Goal: Communication & Community: Answer question/provide support

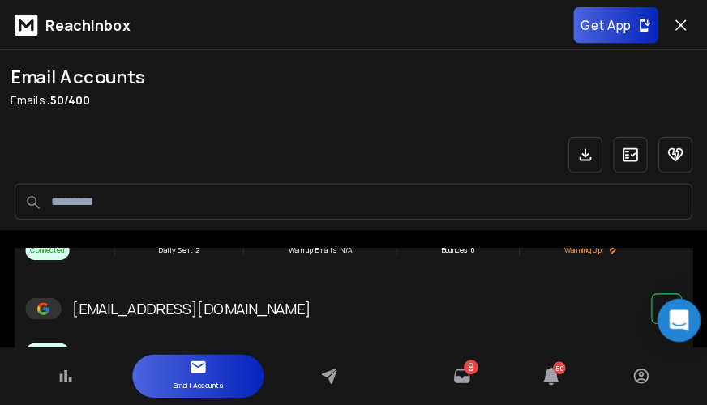
scroll to position [81, 0]
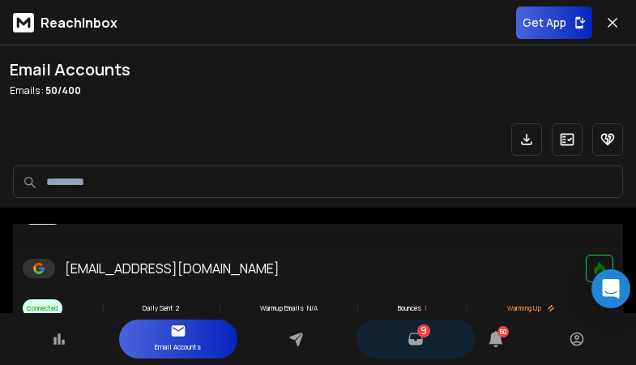
click at [433, 338] on div "9" at bounding box center [416, 338] width 119 height 39
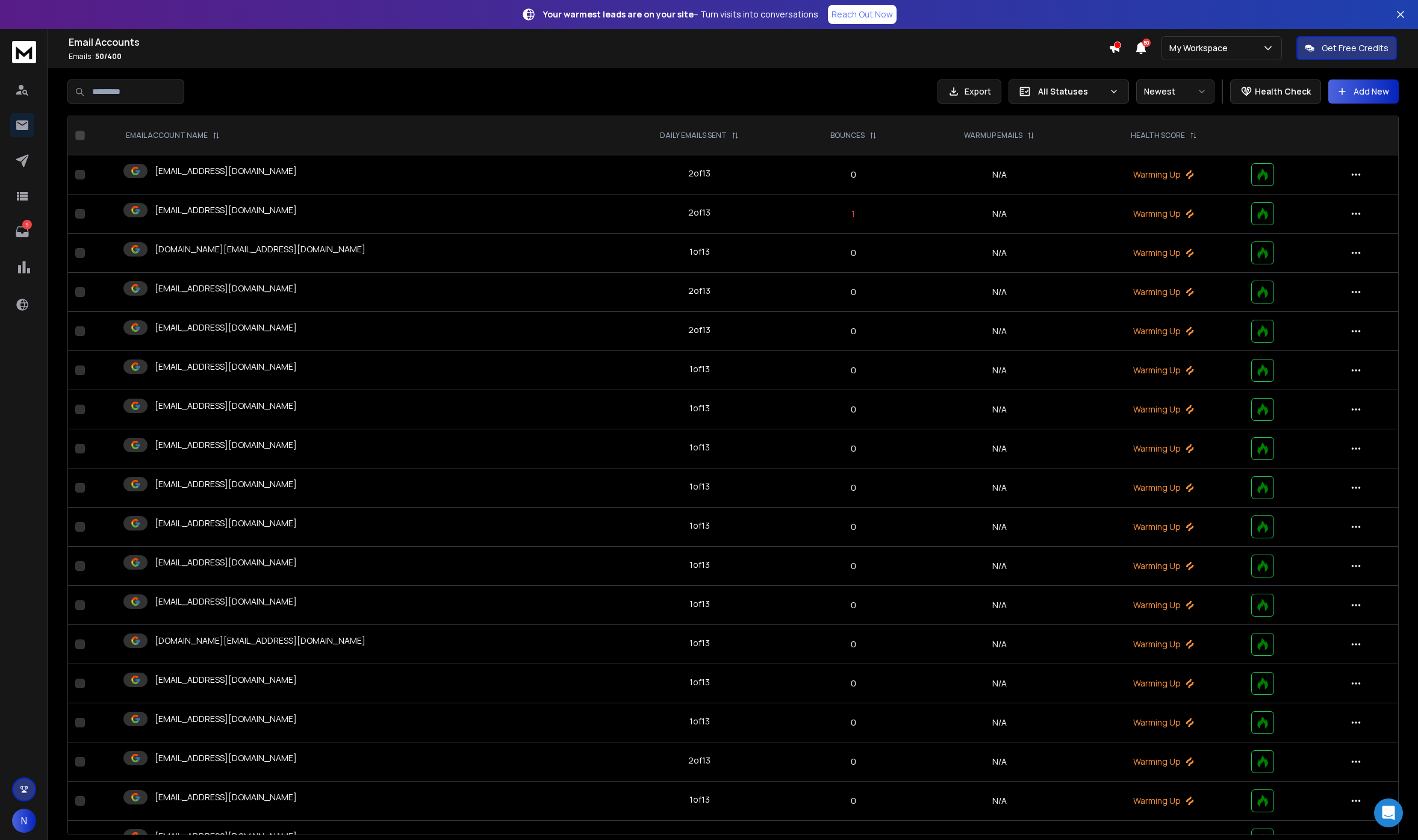
drag, startPoint x: 414, startPoint y: 0, endPoint x: 14, endPoint y: 218, distance: 455.5
click at [14, 218] on div "9" at bounding box center [24, 199] width 27 height 243
click at [27, 233] on icon at bounding box center [22, 232] width 13 height 11
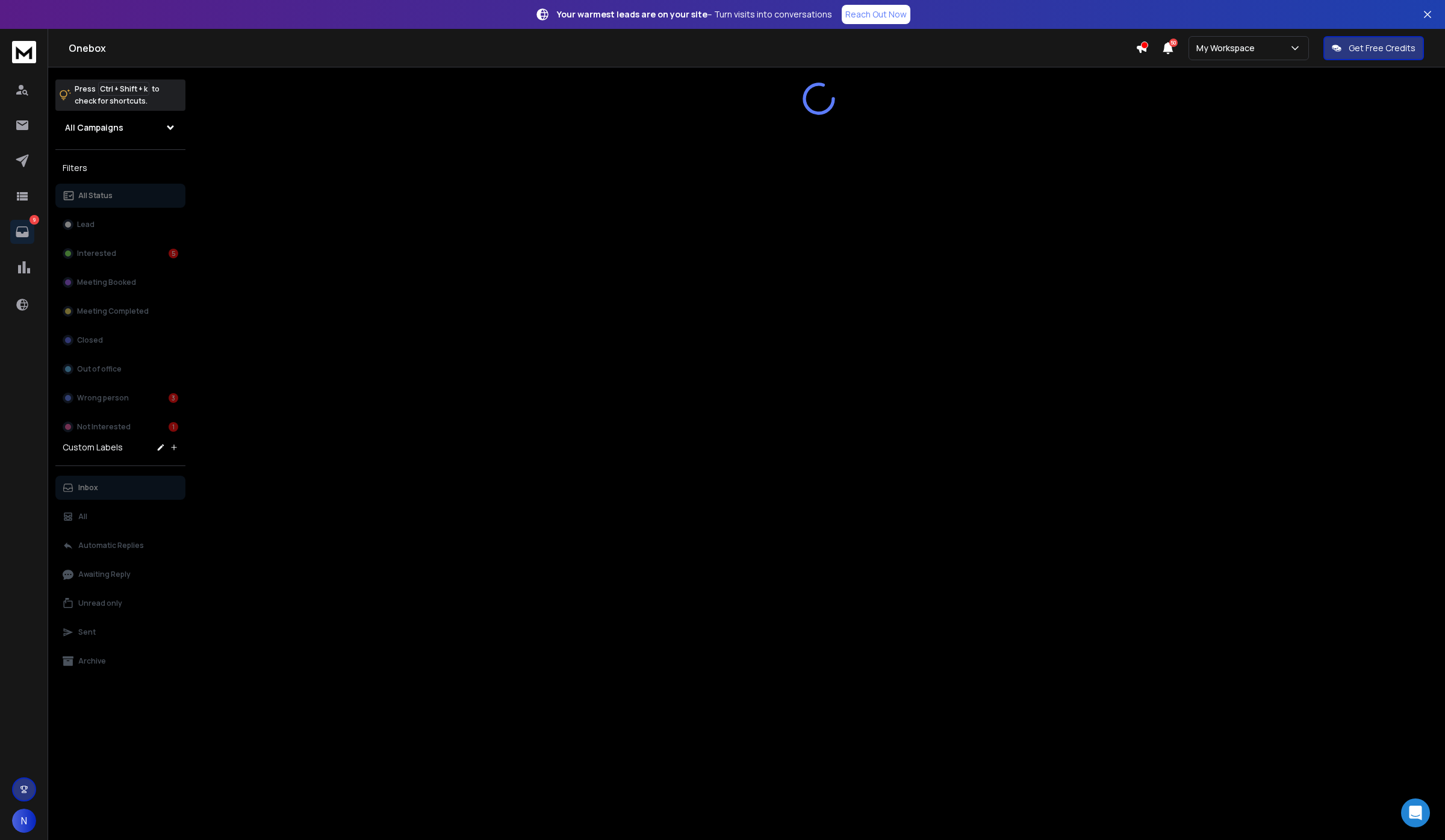
click at [123, 247] on div "All Status Lead Interested 5 Meeting Booked Meeting Completed Closed Out of off…" at bounding box center [120, 311] width 130 height 255
click at [134, 251] on div "All Status Lead Interested 5 Meeting Booked Meeting Completed Closed Out of off…" at bounding box center [120, 311] width 130 height 255
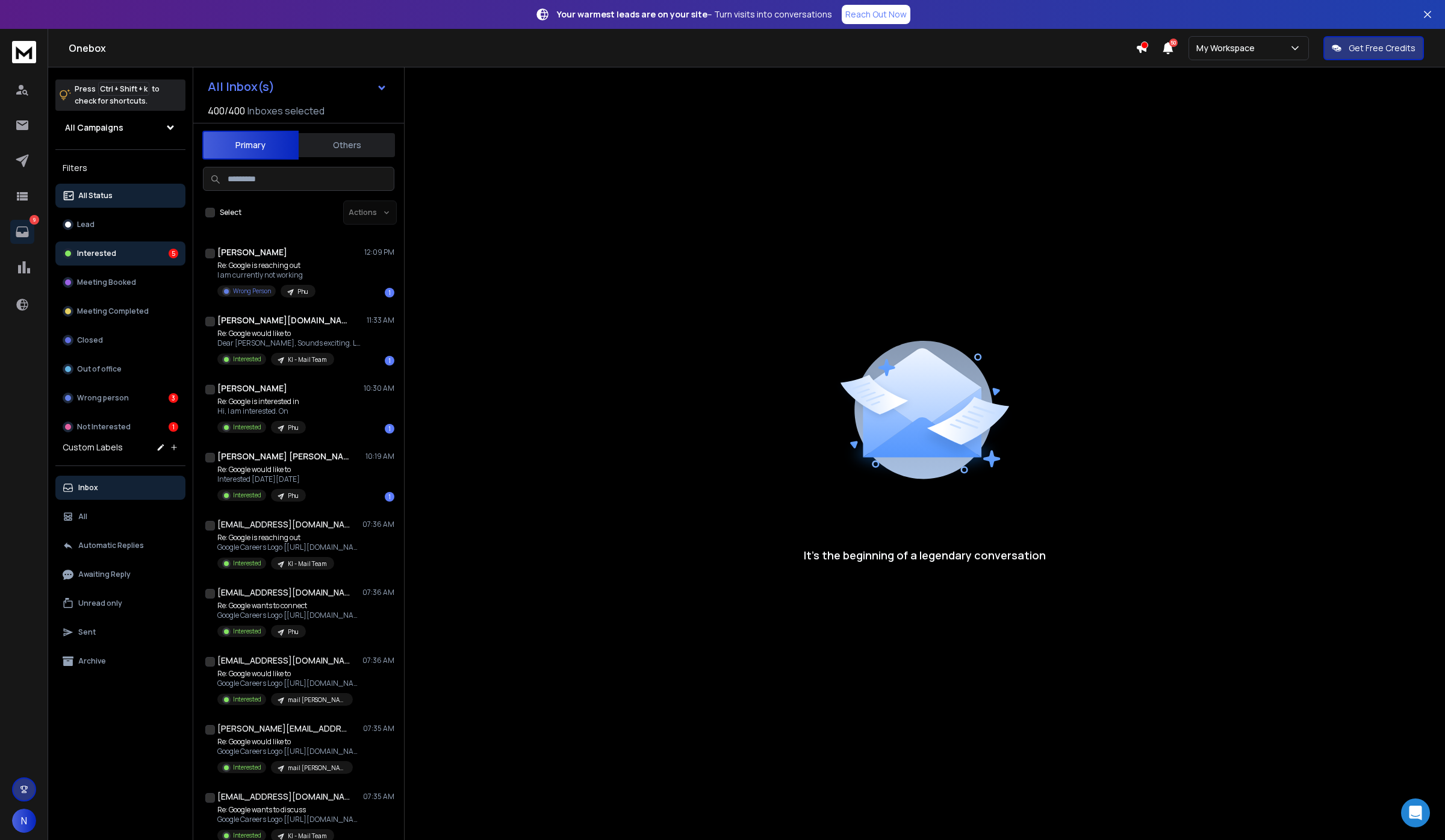
click at [141, 253] on button "Interested 5" at bounding box center [120, 253] width 130 height 24
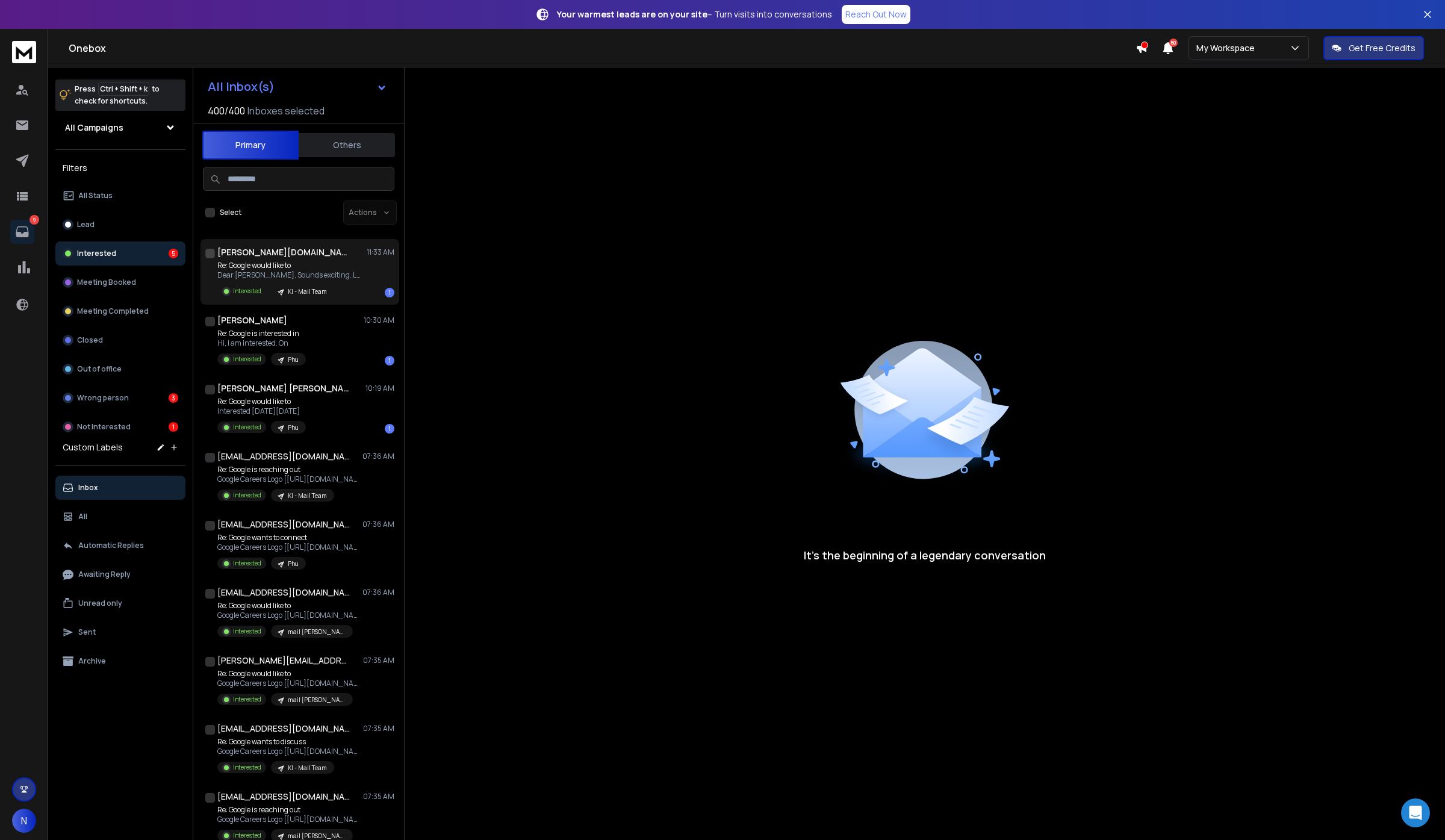
click at [296, 251] on h1 "[PERSON_NAME][DOMAIN_NAME][EMAIL_ADDRESS][DOMAIN_NAME]" at bounding box center [284, 253] width 132 height 12
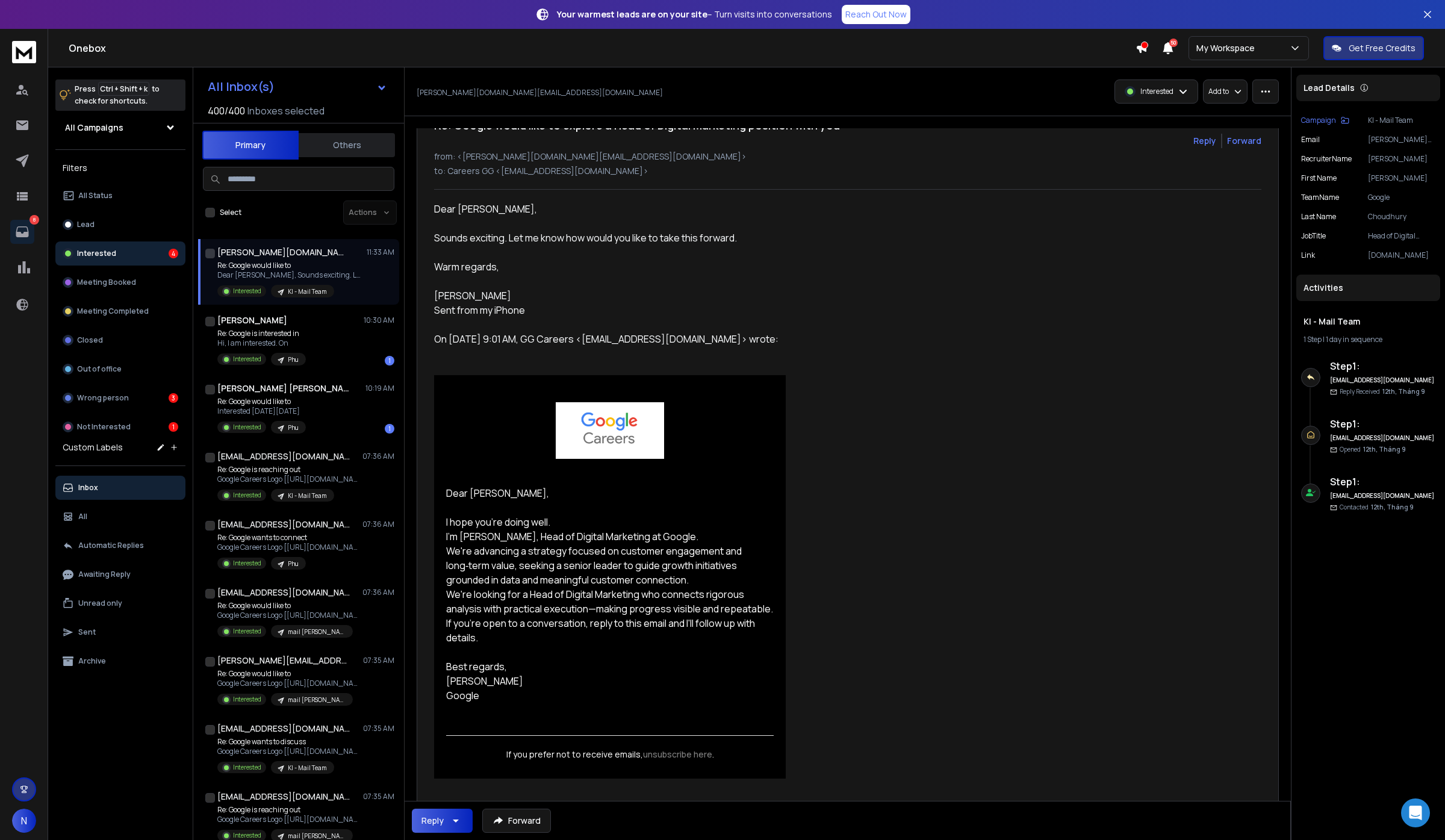
scroll to position [152, 0]
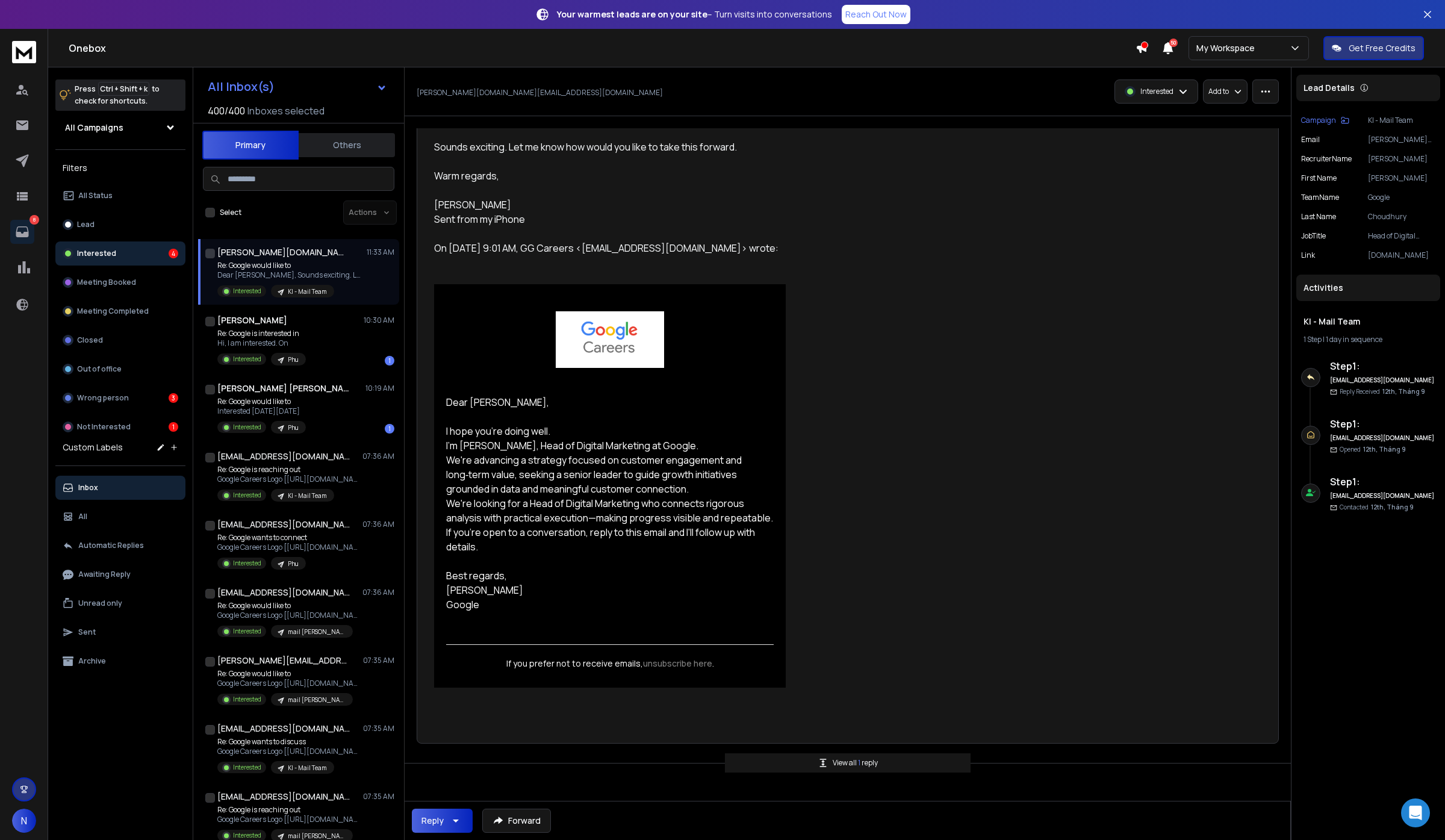
click at [453, 279] on button "Reply" at bounding box center [442, 821] width 61 height 24
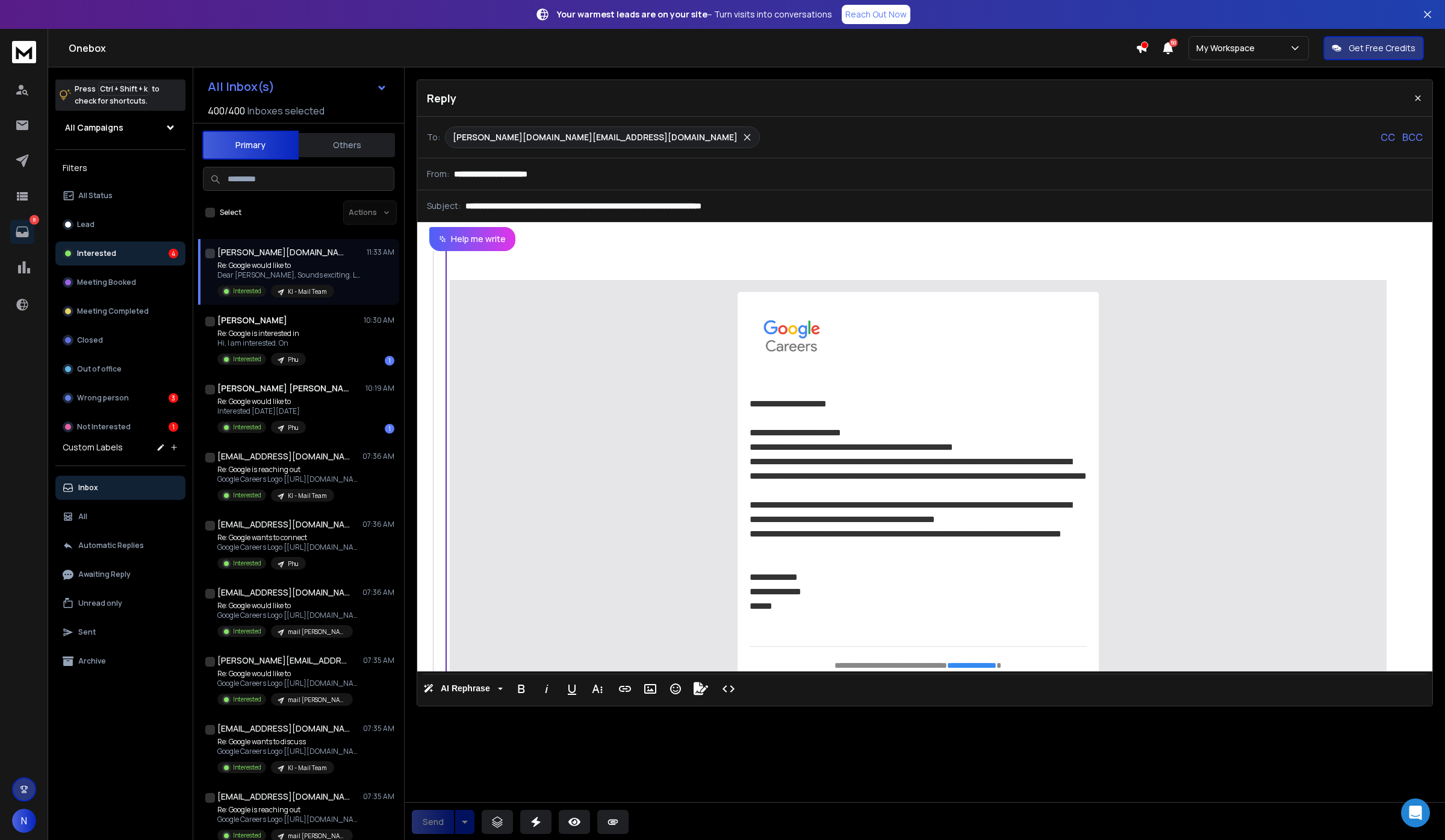
scroll to position [244, 0]
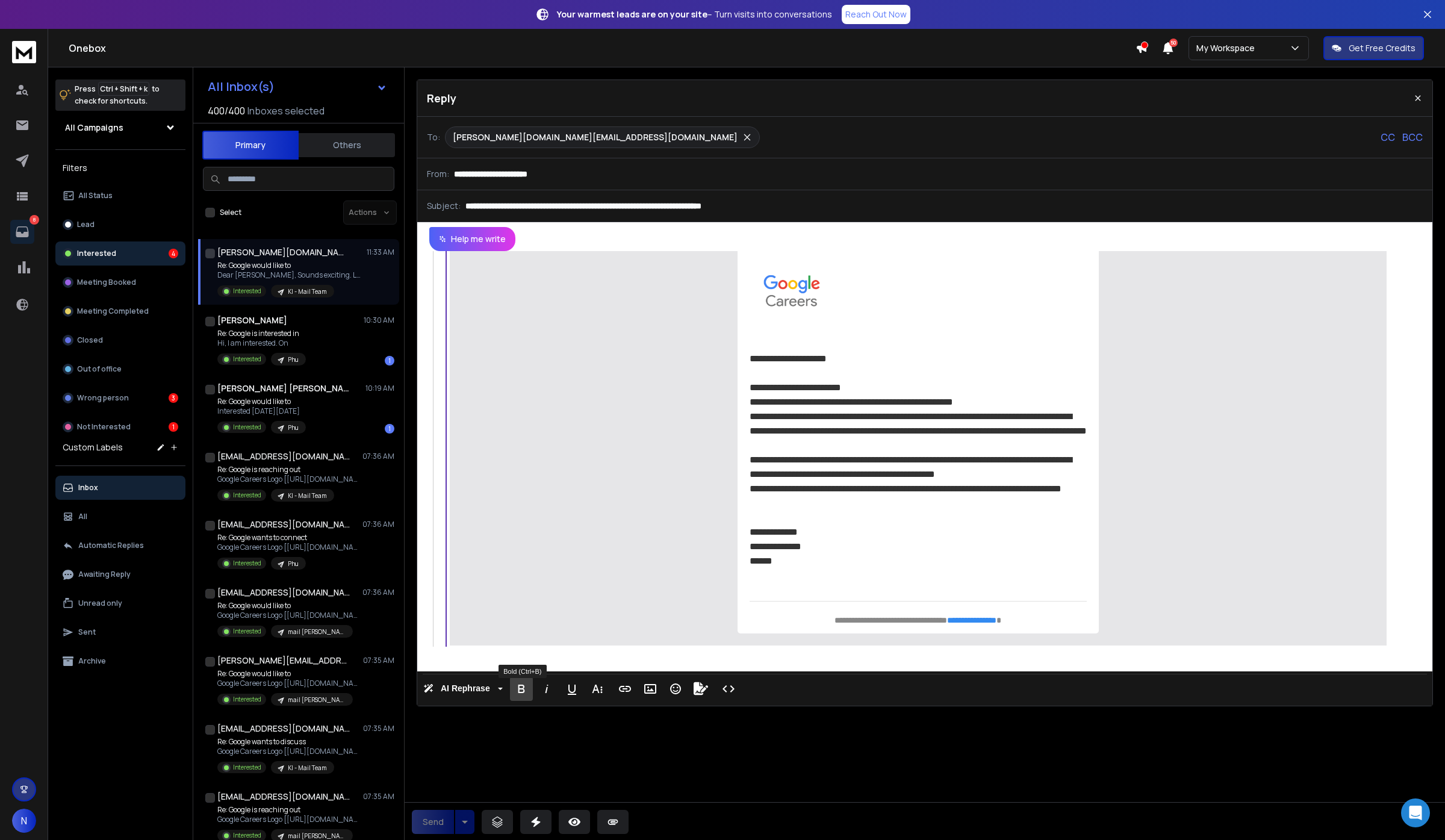
click at [481, 279] on icon "button" at bounding box center [522, 688] width 7 height 8
click at [481, 279] on icon at bounding box center [536, 821] width 12 height 12
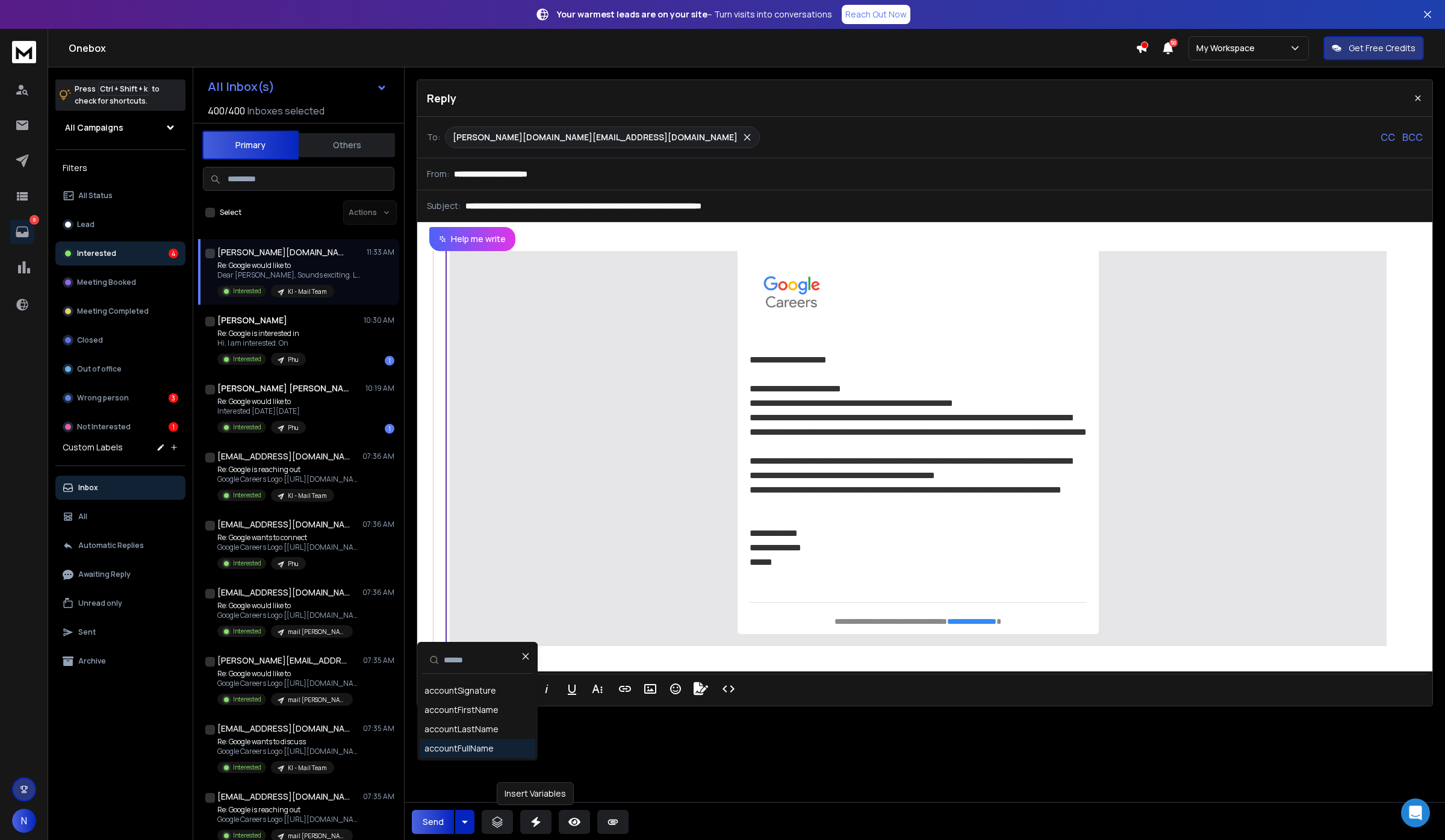
click at [481, 279] on icon at bounding box center [536, 821] width 12 height 12
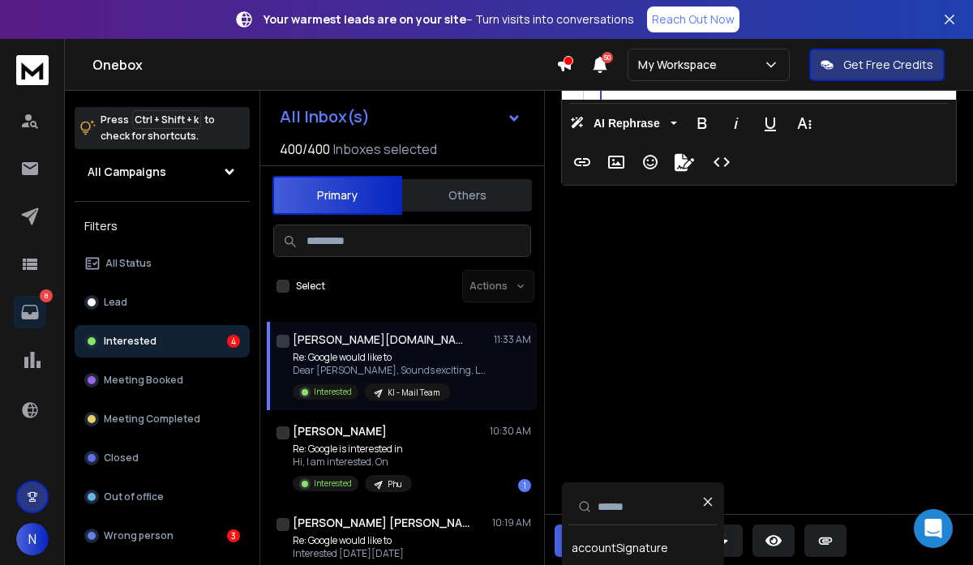
scroll to position [146, 0]
click at [648, 376] on icon at bounding box center [708, 501] width 9 height 9
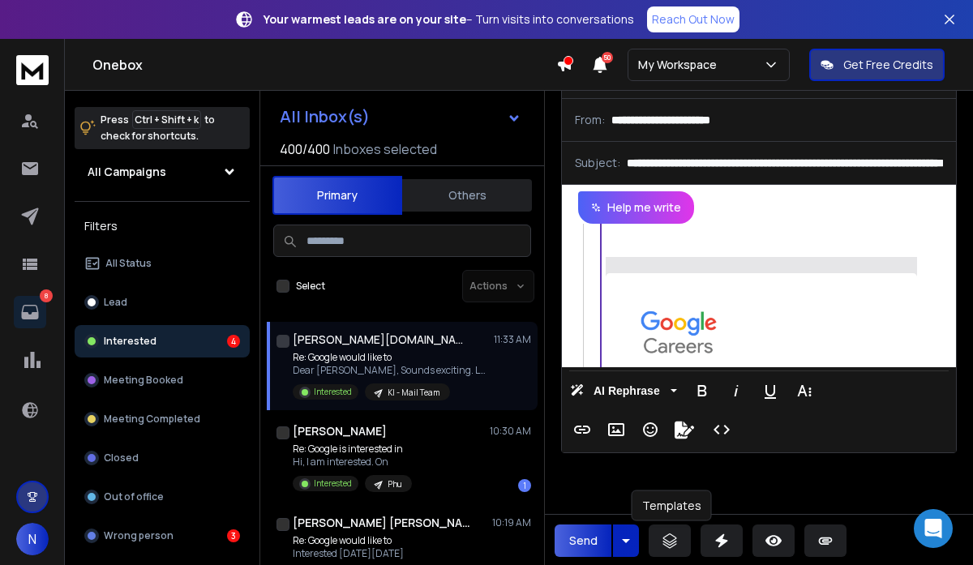
click at [648, 376] on icon at bounding box center [669, 541] width 16 height 16
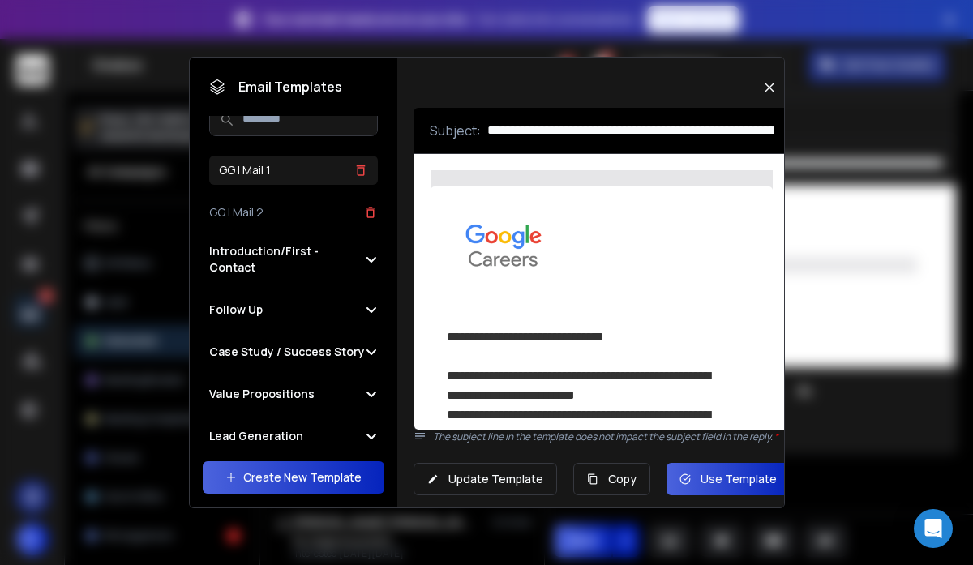
scroll to position [74, 0]
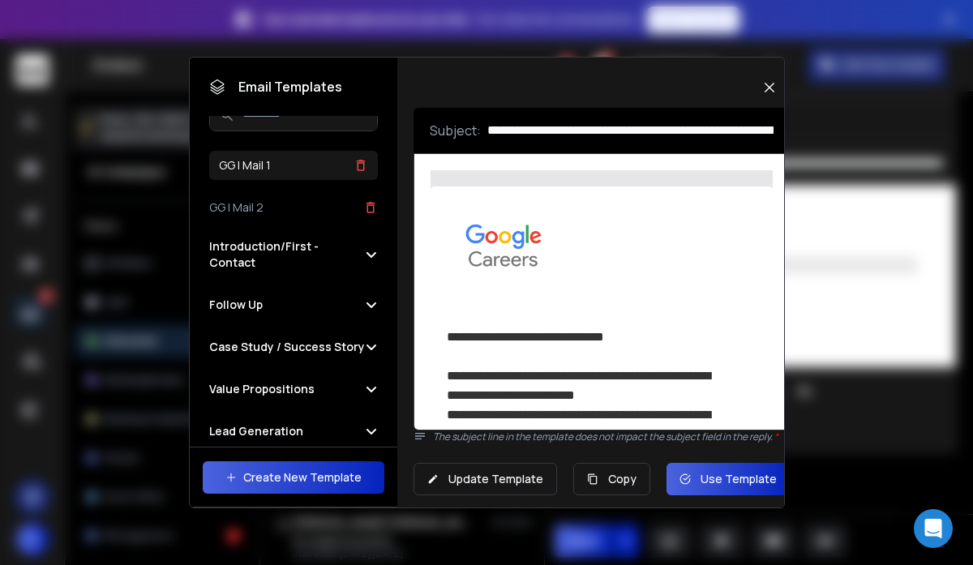
click at [260, 204] on h3 "GG | Mail 2" at bounding box center [236, 207] width 54 height 16
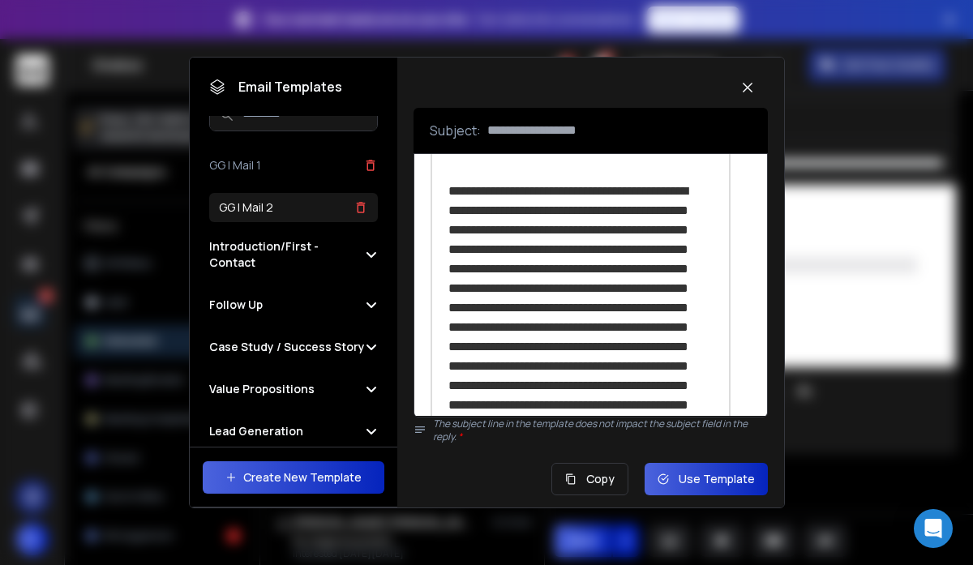
scroll to position [486, 0]
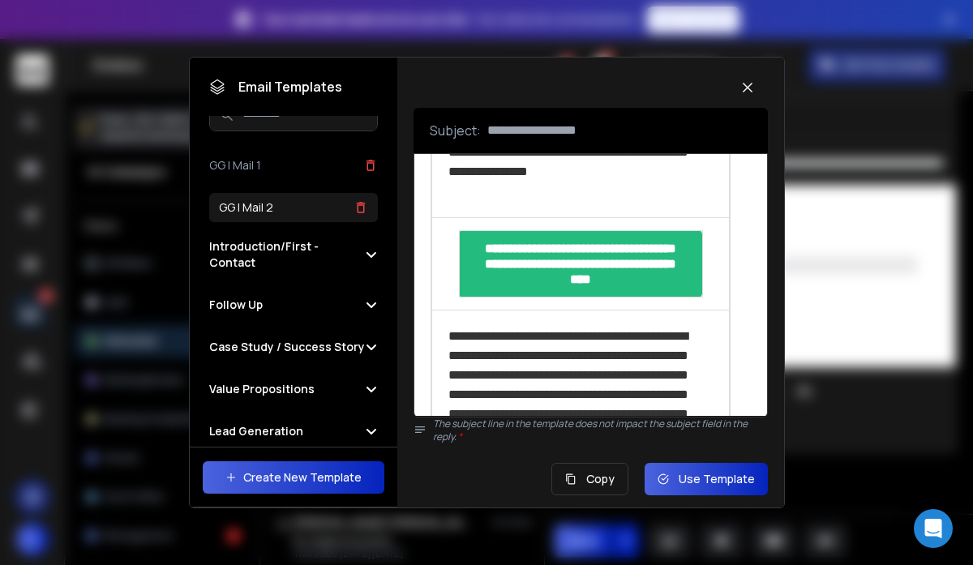
click at [596, 273] on link "**********" at bounding box center [580, 264] width 203 height 47
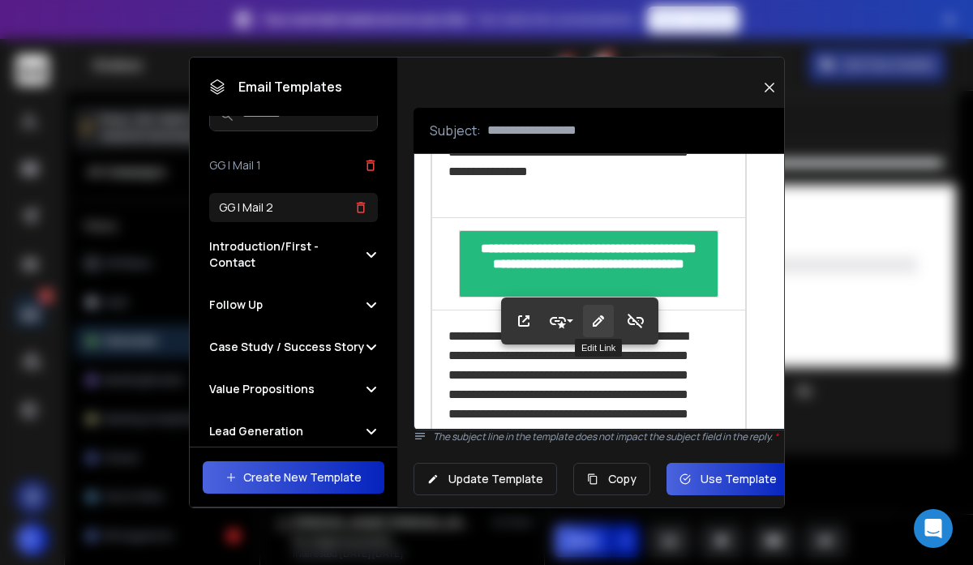
click at [594, 322] on icon "button" at bounding box center [597, 320] width 19 height 19
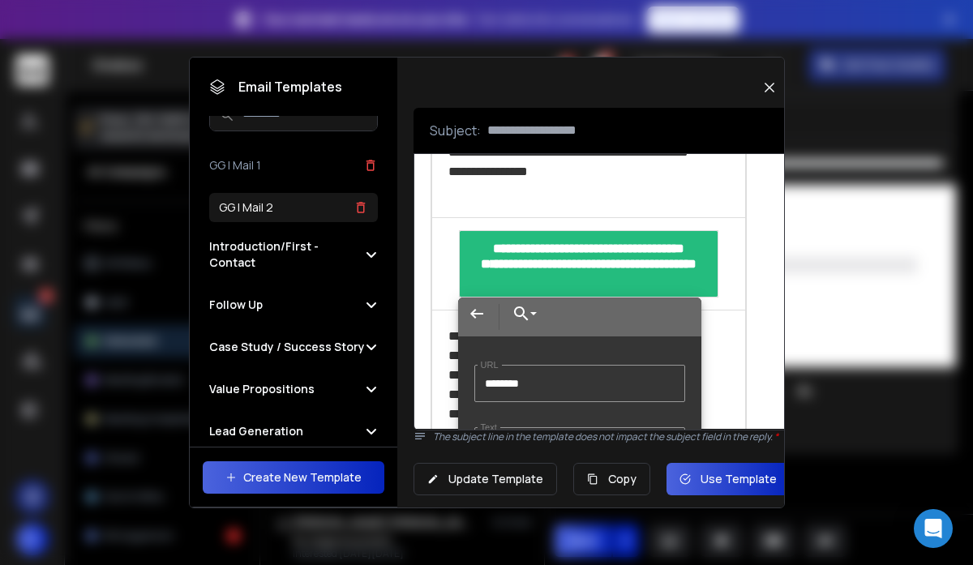
drag, startPoint x: 504, startPoint y: 382, endPoint x: 421, endPoint y: 379, distance: 82.7
click at [407, 376] on div "**********" at bounding box center [601, 256] width 409 height 396
type input "**********"
click at [648, 376] on button "Use Template" at bounding box center [727, 479] width 123 height 32
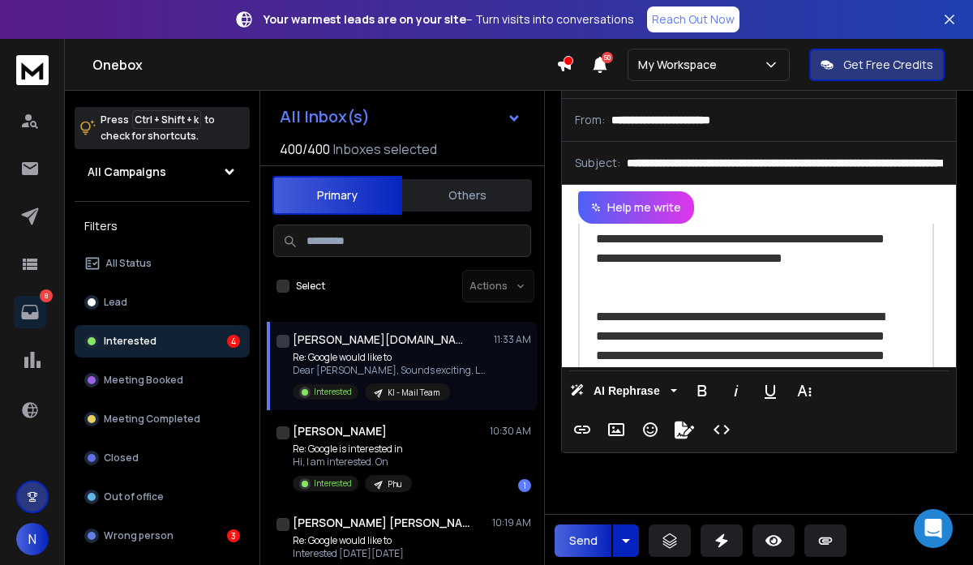
scroll to position [146, 0]
click at [584, 376] on button "Send" at bounding box center [582, 540] width 57 height 32
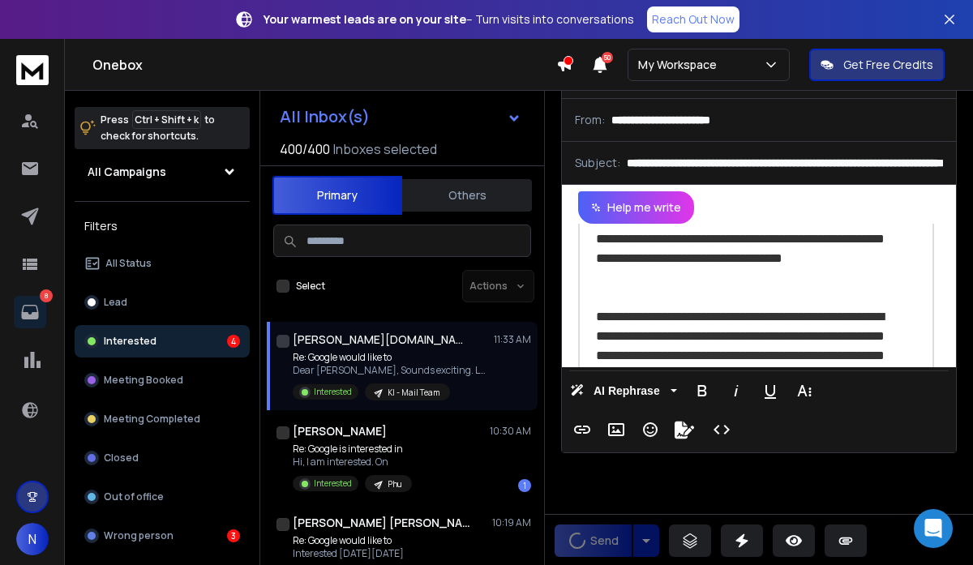
click at [584, 376] on div "Send" at bounding box center [606, 540] width 105 height 32
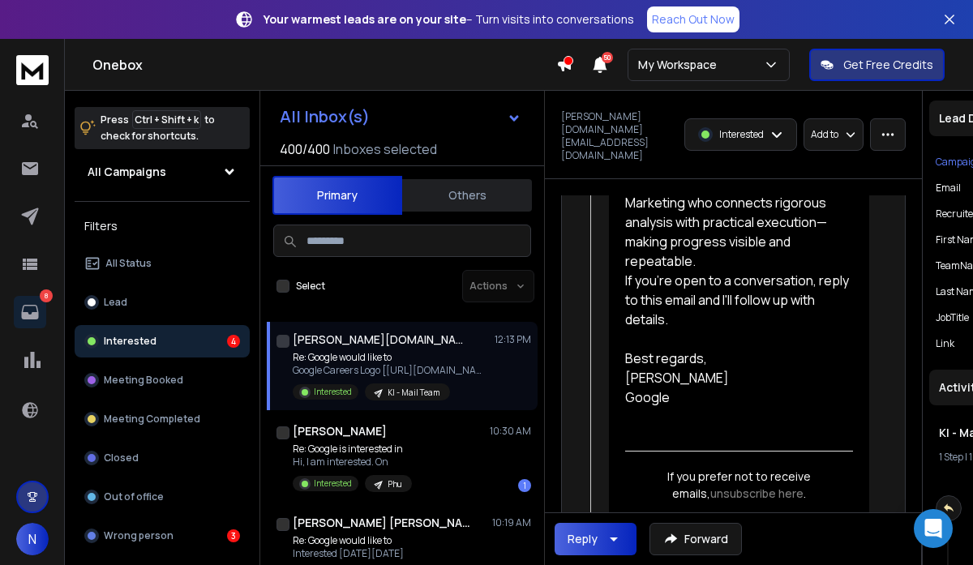
scroll to position [1985, 0]
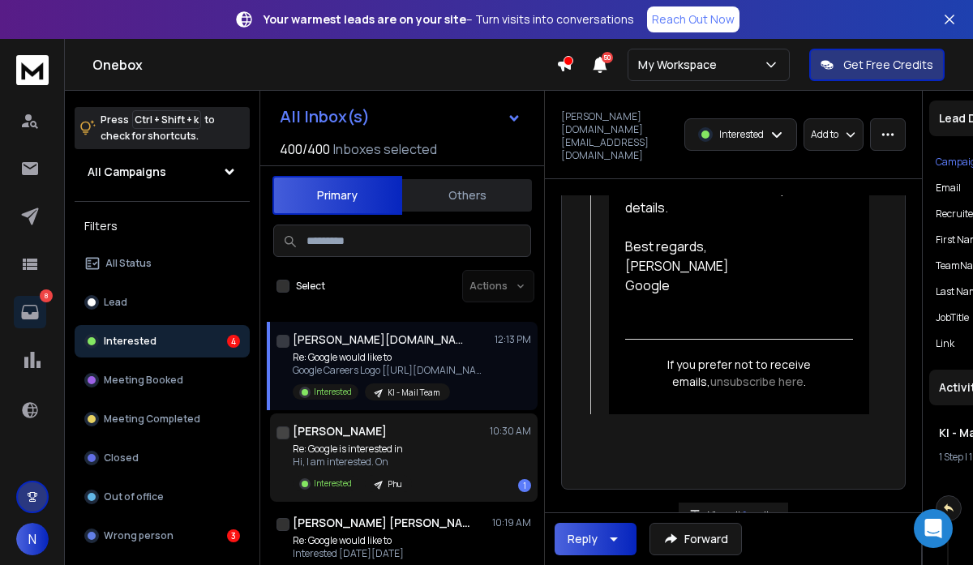
click at [377, 376] on p "Hi, I am interested. On" at bounding box center [352, 462] width 119 height 13
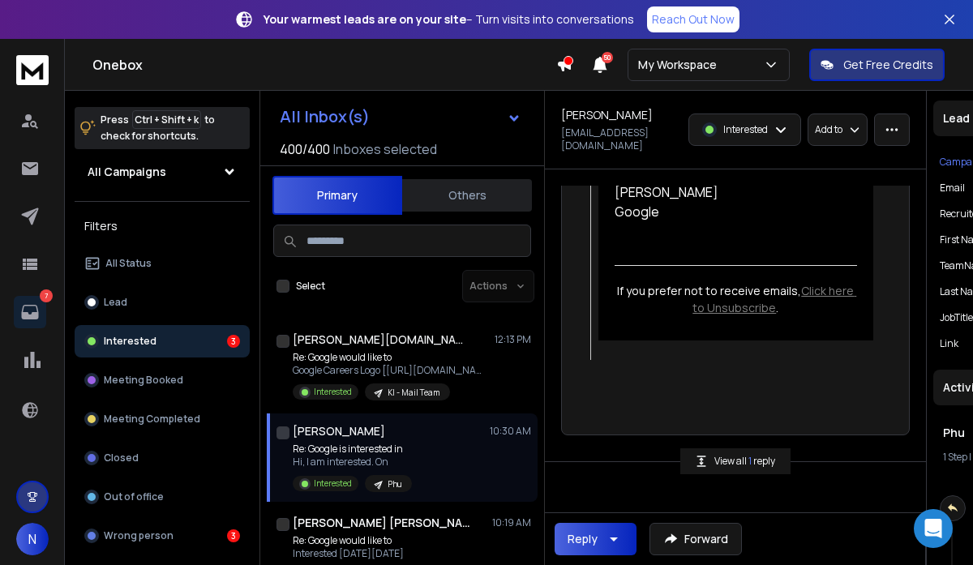
scroll to position [18, 0]
click at [611, 376] on icon "button" at bounding box center [614, 539] width 8 height 4
click at [606, 376] on p "Reply" at bounding box center [596, 447] width 30 height 16
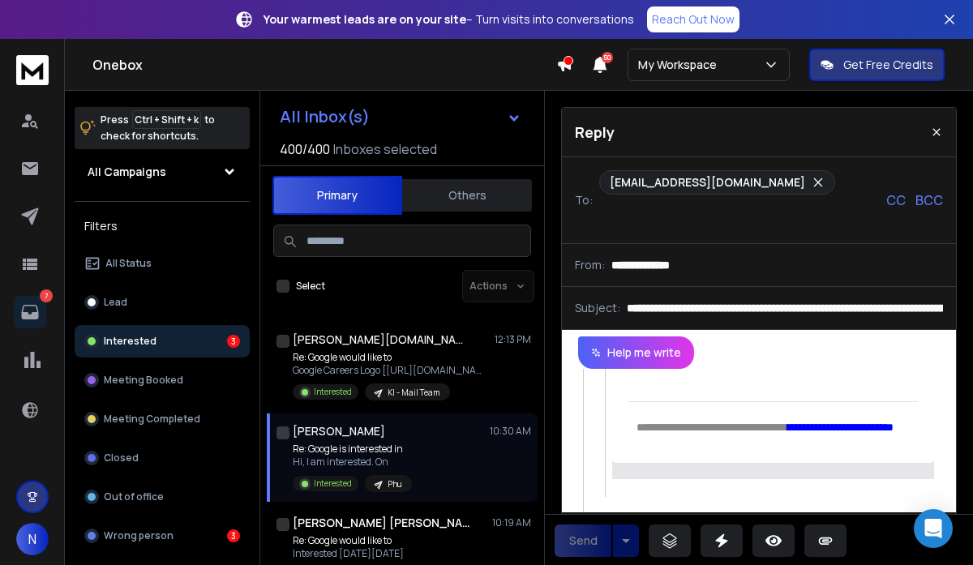
scroll to position [811, 0]
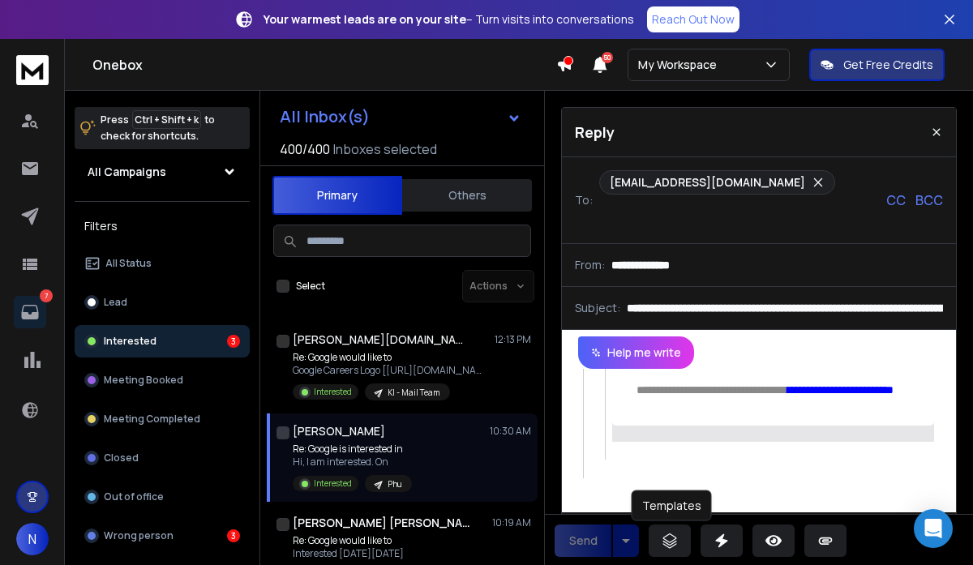
click at [648, 376] on button at bounding box center [669, 540] width 42 height 32
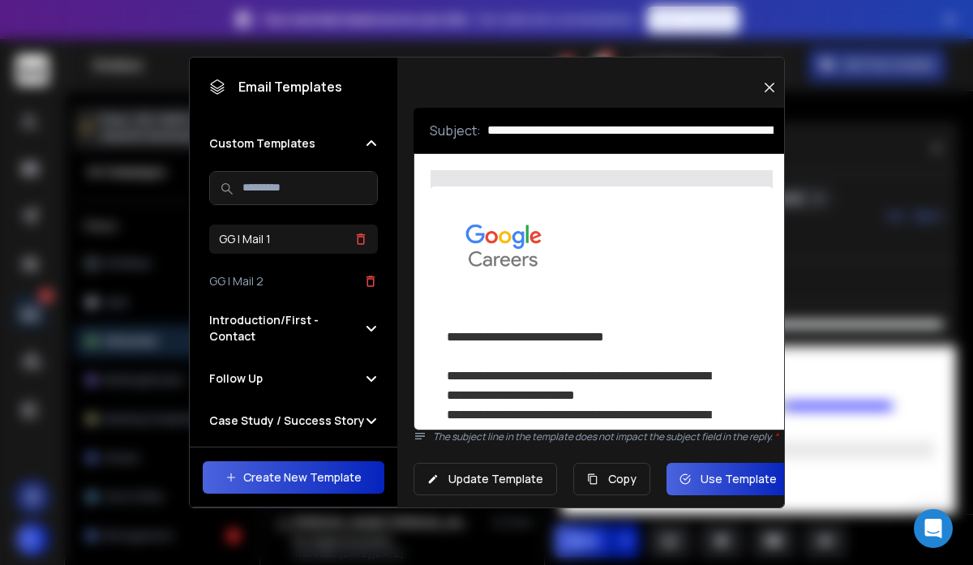
click at [244, 287] on h3 "GG | Mail 2" at bounding box center [236, 281] width 54 height 16
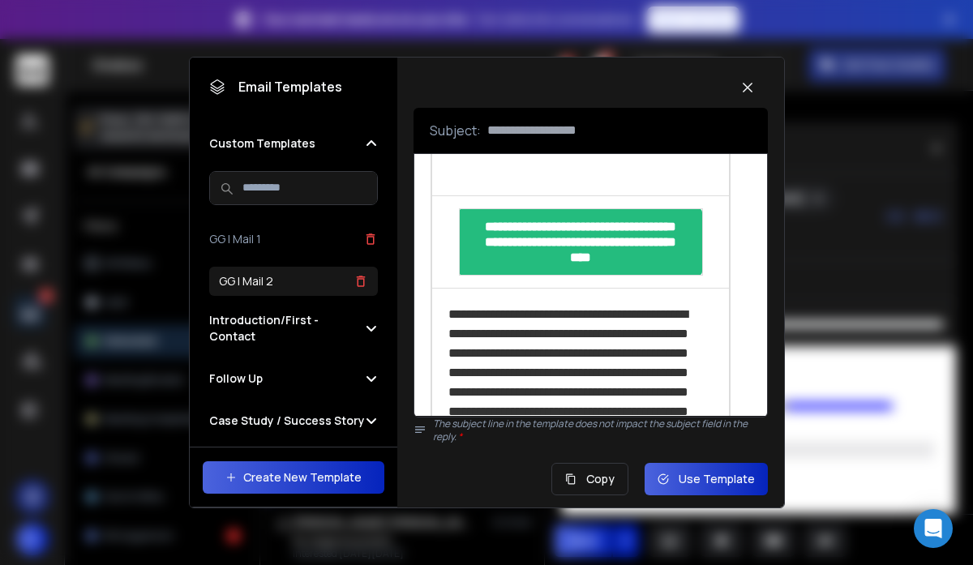
click at [565, 244] on link "**********" at bounding box center [580, 242] width 203 height 47
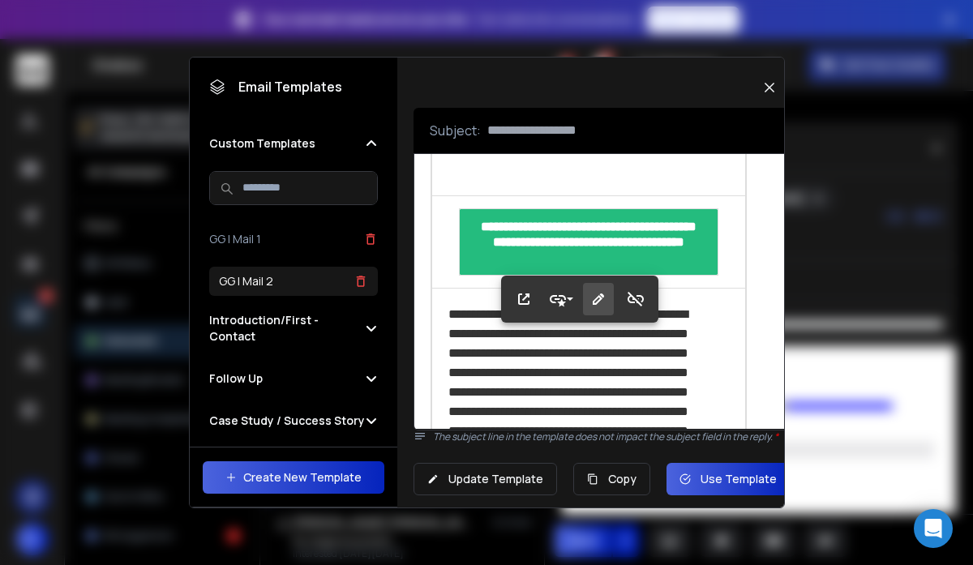
click at [596, 304] on icon "button" at bounding box center [598, 298] width 11 height 11
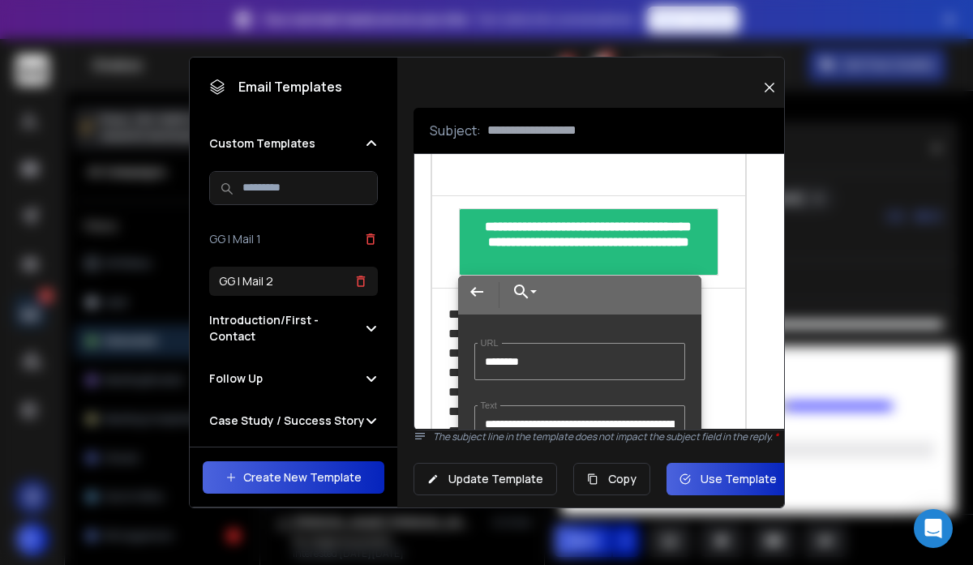
drag, startPoint x: 596, startPoint y: 304, endPoint x: 409, endPoint y: 361, distance: 195.7
click at [409, 361] on div "**********" at bounding box center [601, 256] width 409 height 396
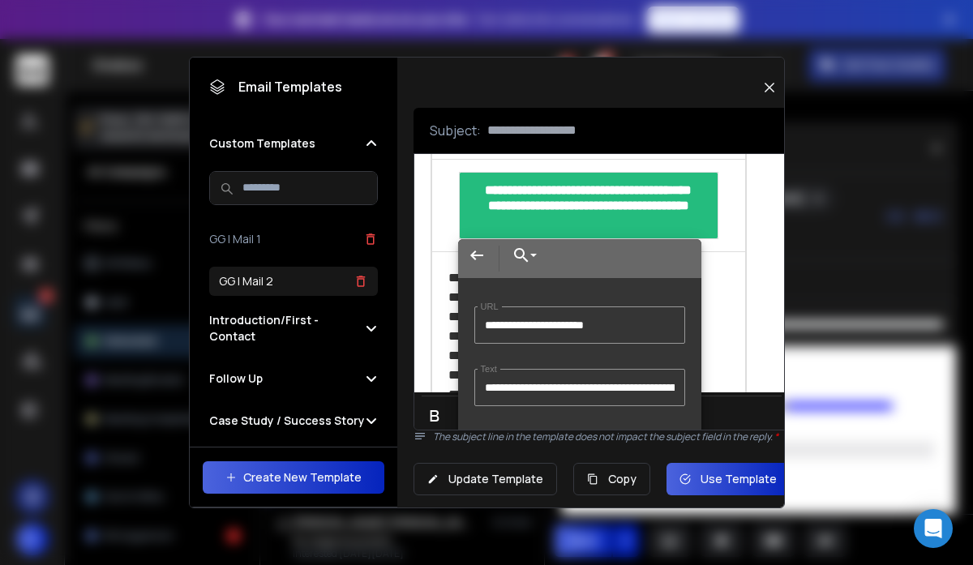
scroll to position [112, 0]
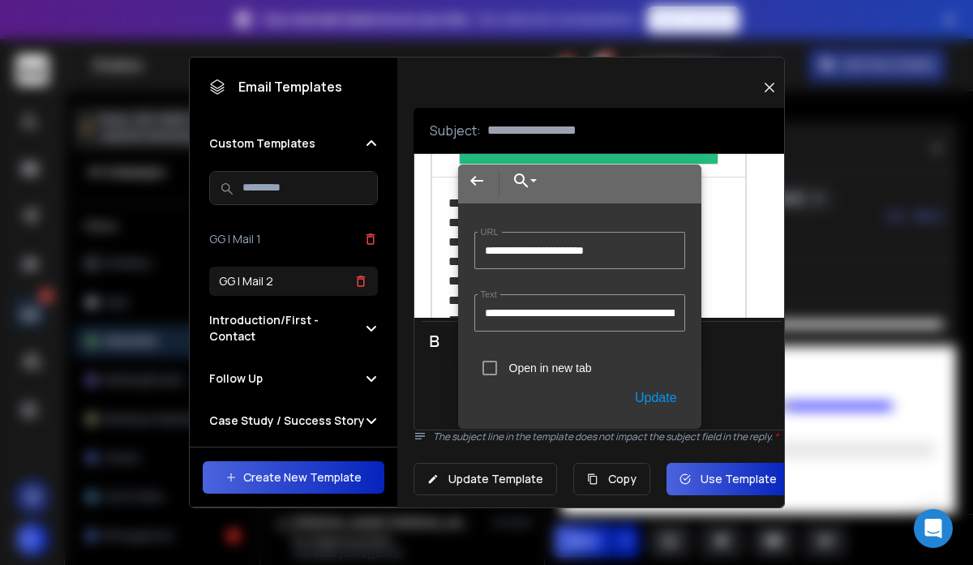
type input "**********"
click at [648, 376] on button "Use Template" at bounding box center [727, 479] width 123 height 32
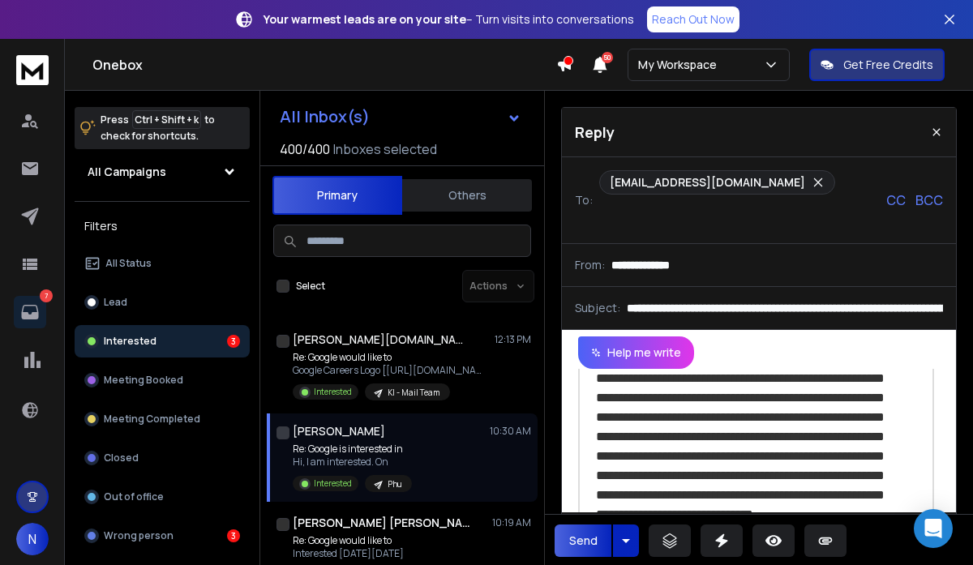
scroll to position [1419, 0]
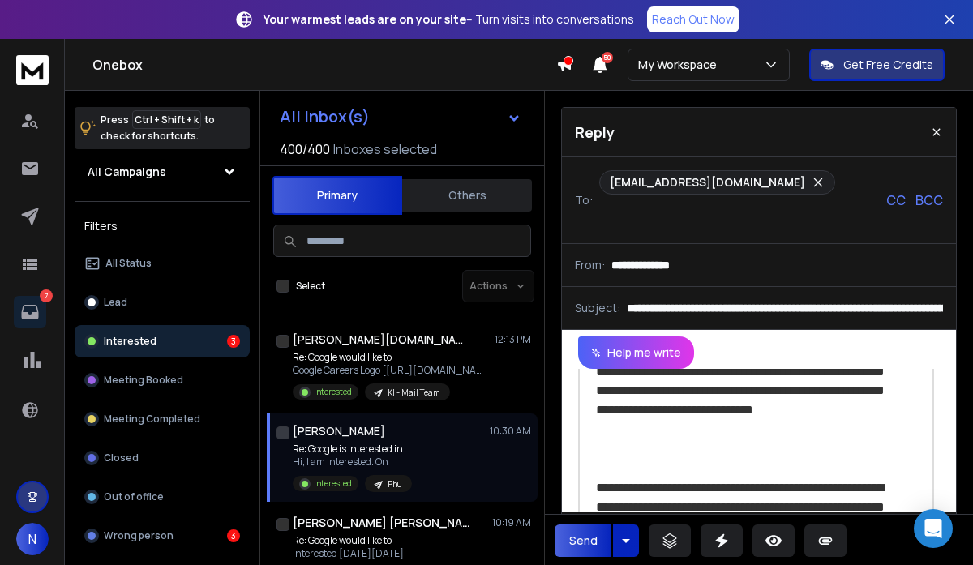
click at [571, 376] on button "Send" at bounding box center [582, 540] width 57 height 32
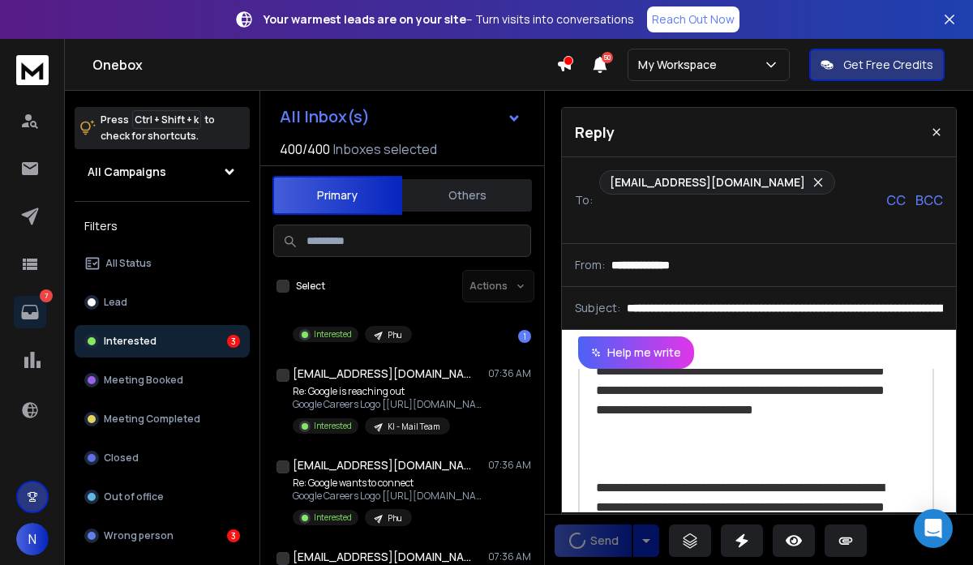
scroll to position [122, 0]
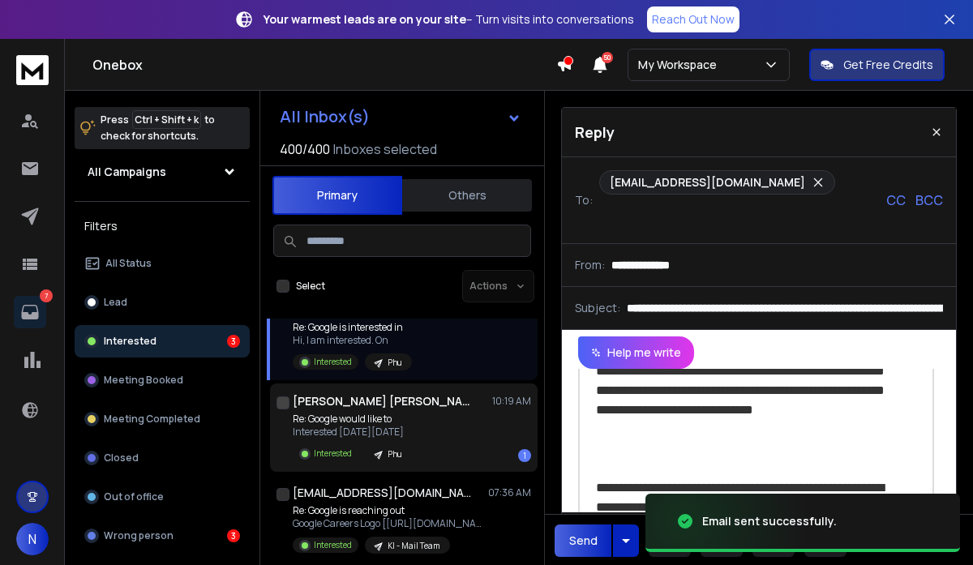
click at [457, 376] on div "Re: Google would like to Interested [DATE][DATE] Interested Phu 1" at bounding box center [412, 437] width 238 height 49
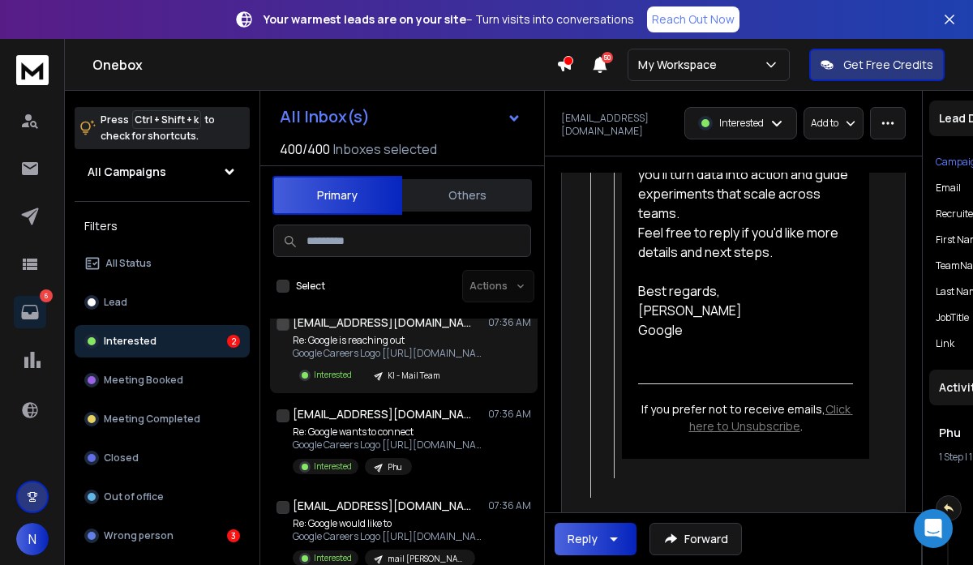
scroll to position [243, 0]
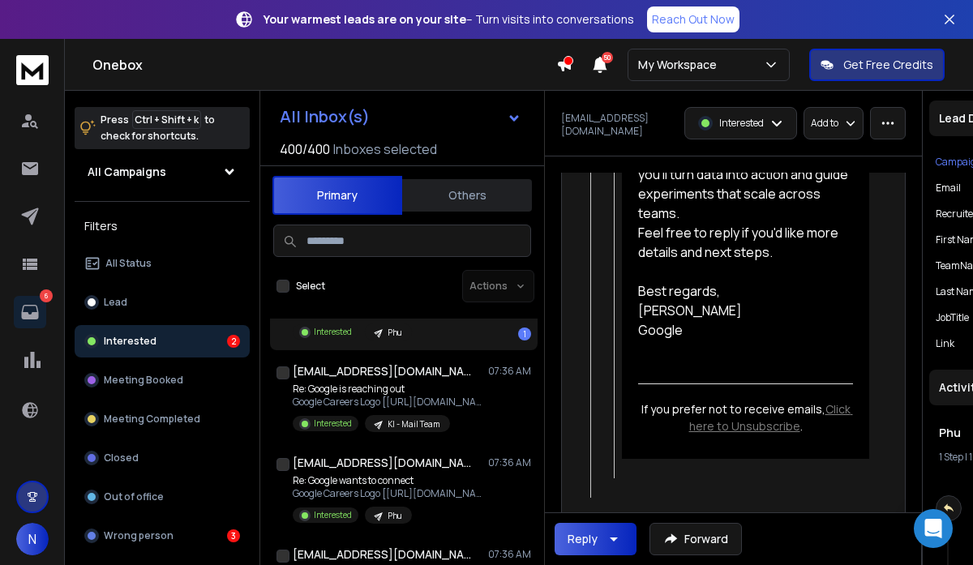
click at [468, 343] on div "[PERSON_NAME] [PERSON_NAME] 10:19 AM Re: Google would like to Interested [DATE]…" at bounding box center [403, 306] width 267 height 88
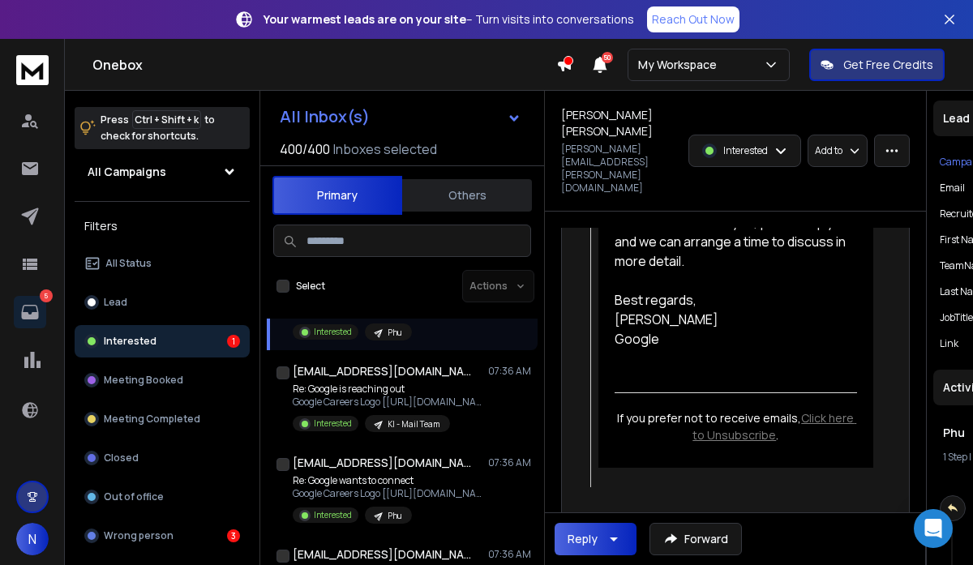
scroll to position [794, 0]
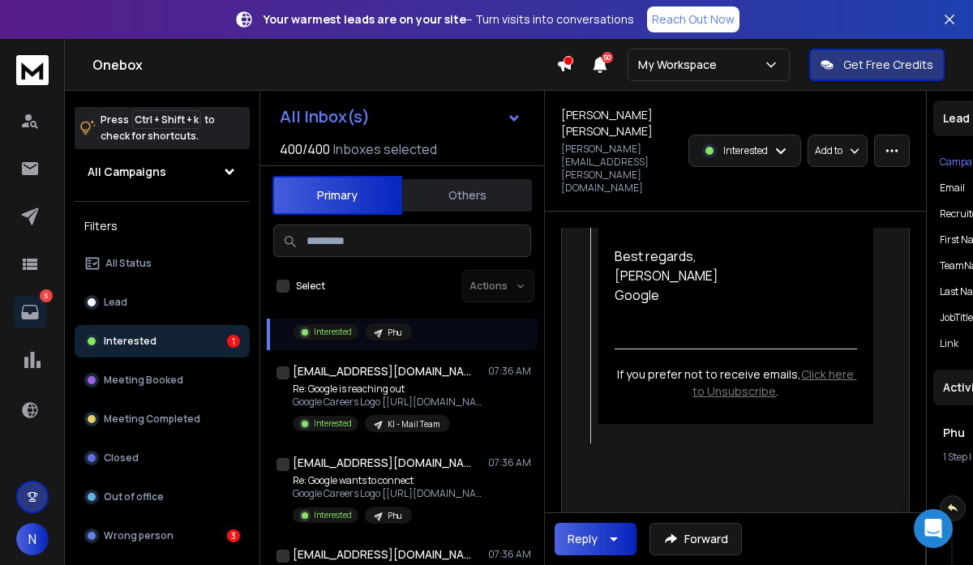
click at [601, 376] on div "Reply" at bounding box center [595, 538] width 56 height 19
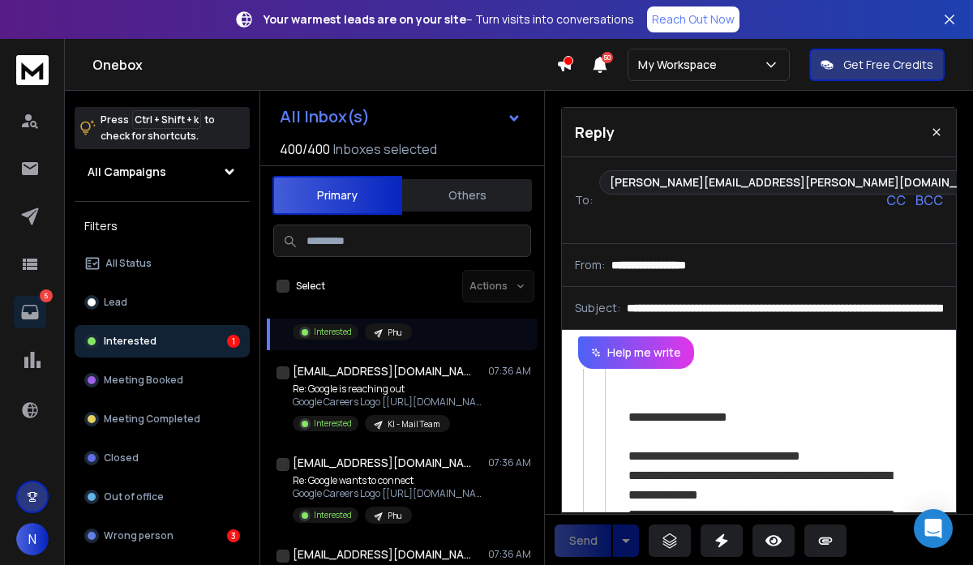
scroll to position [365, 0]
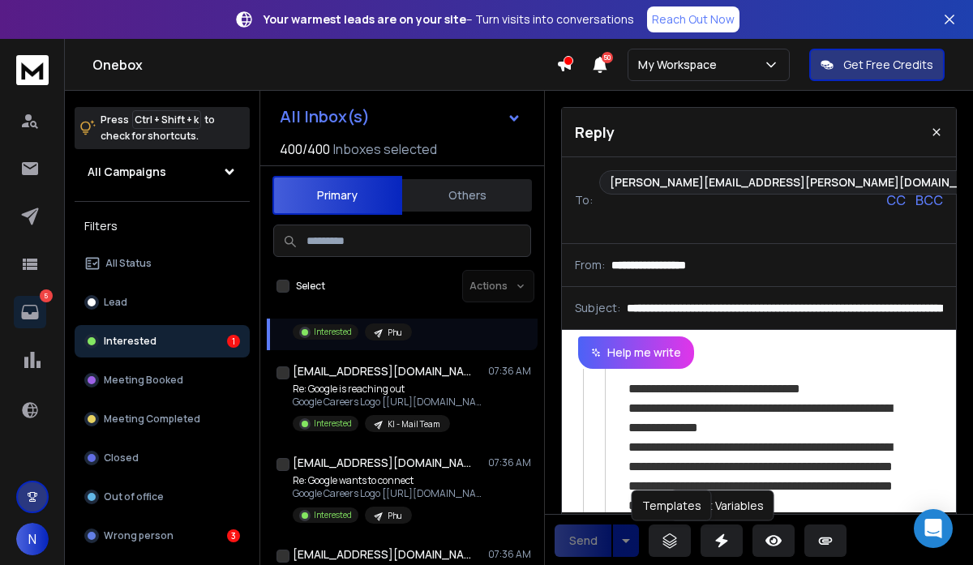
click at [648, 376] on icon at bounding box center [669, 541] width 16 height 16
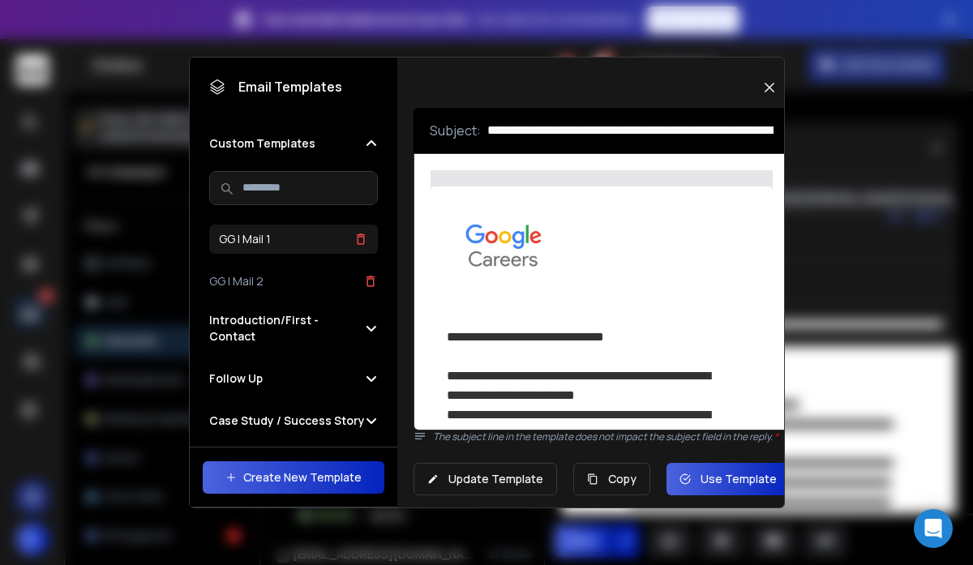
click at [270, 273] on div "GG | Mail 2" at bounding box center [293, 281] width 169 height 16
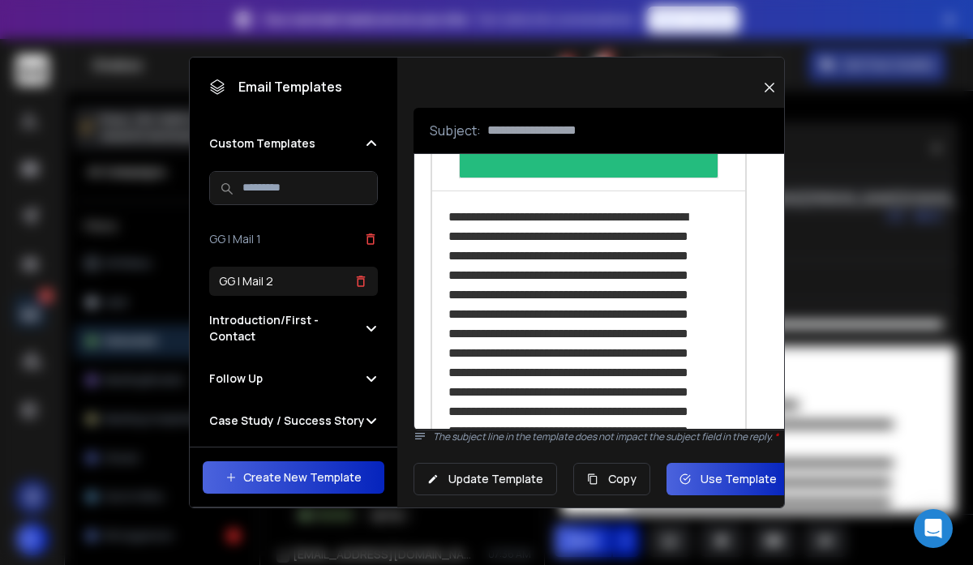
click at [558, 169] on link "**********" at bounding box center [588, 145] width 219 height 47
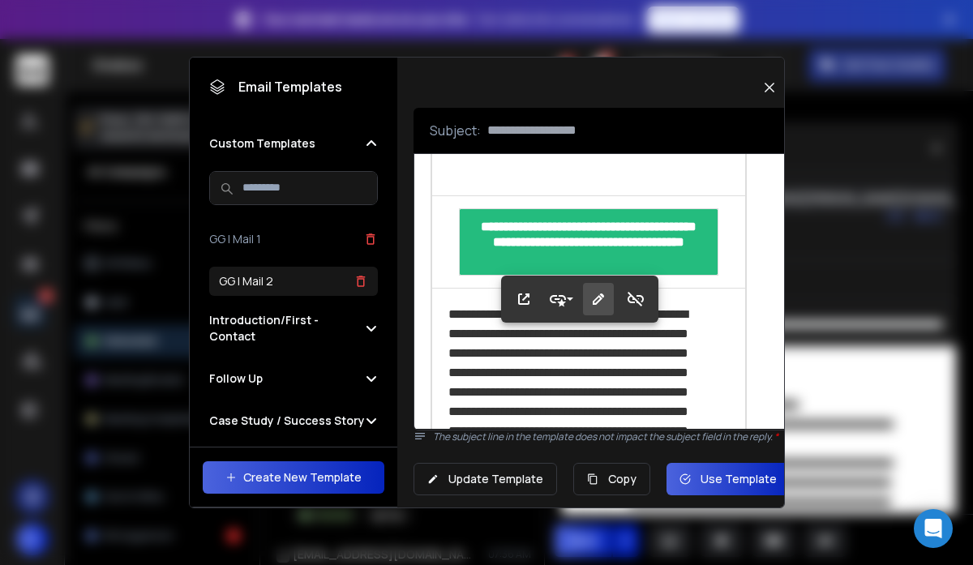
click at [591, 302] on icon "button" at bounding box center [597, 298] width 19 height 19
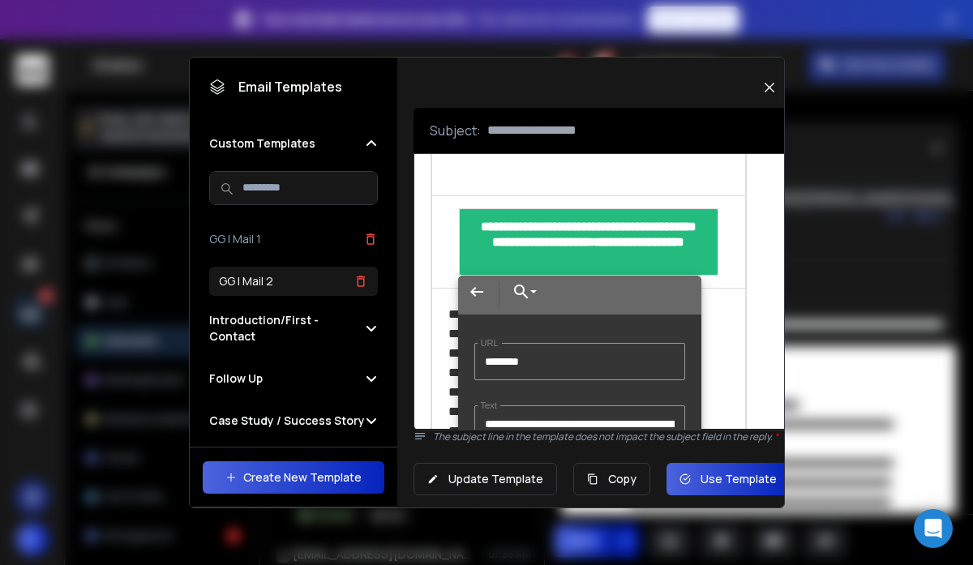
drag, startPoint x: 591, startPoint y: 302, endPoint x: 326, endPoint y: 350, distance: 269.3
click at [338, 351] on div "**********" at bounding box center [487, 283] width 596 height 452
type input "**********"
click at [648, 376] on button "Use Template" at bounding box center [727, 479] width 123 height 32
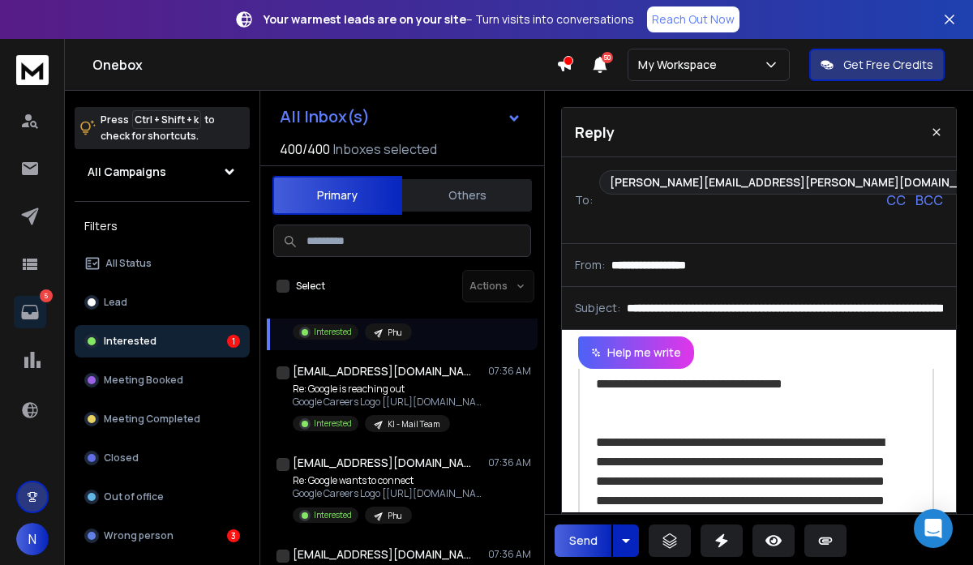
click at [586, 376] on button "Send" at bounding box center [582, 540] width 57 height 32
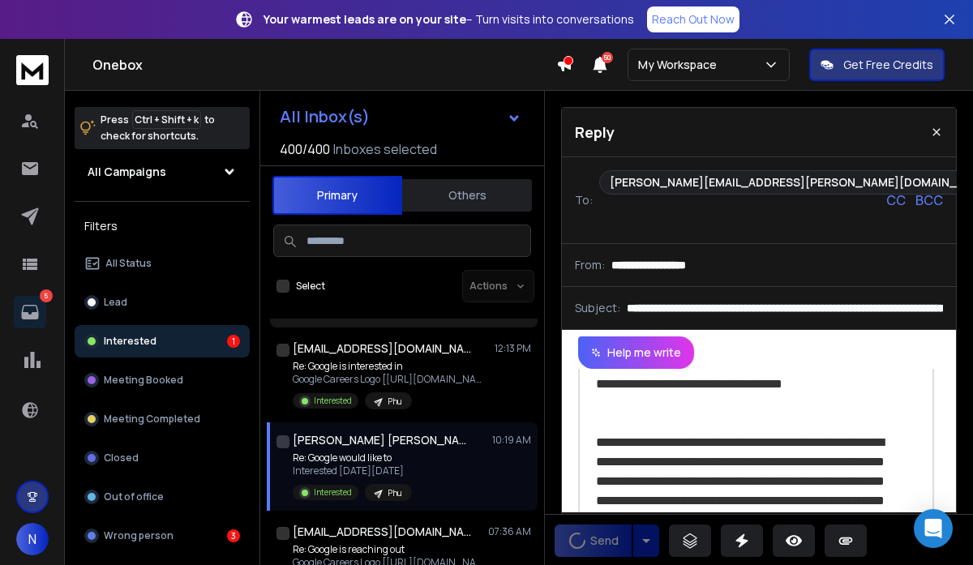
scroll to position [0, 0]
